Goal: Navigation & Orientation: Find specific page/section

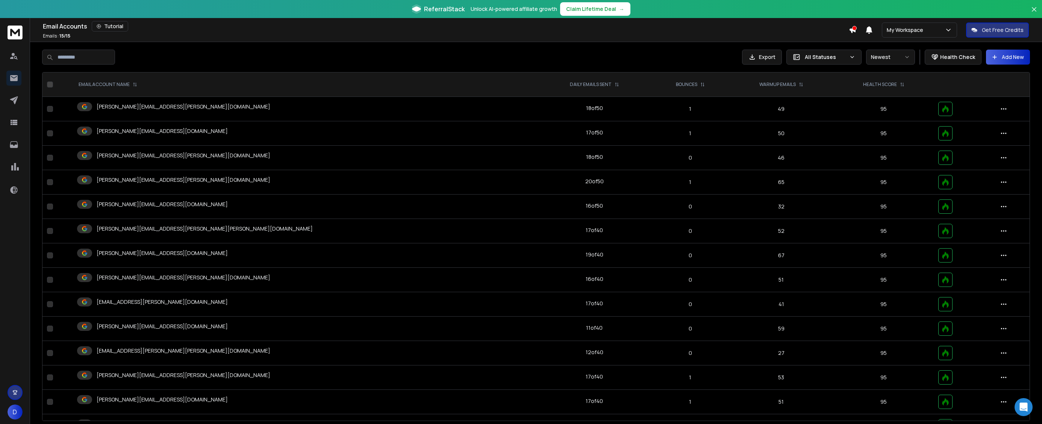
scroll to position [2, 0]
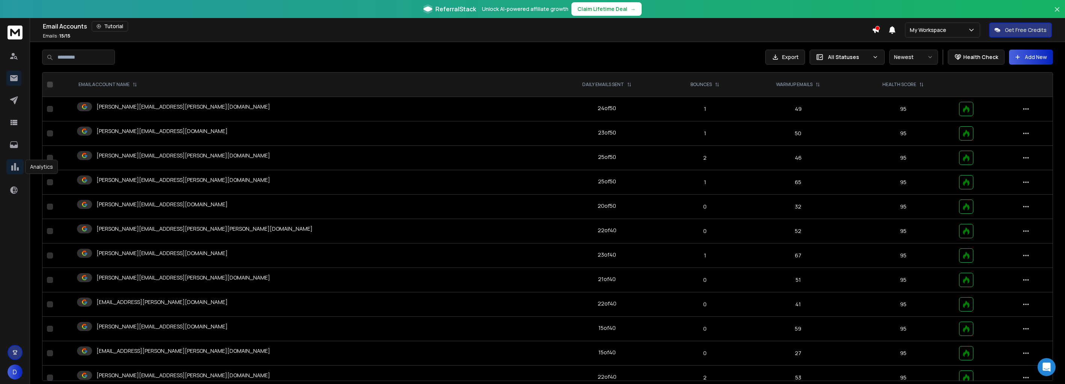
click at [18, 166] on icon at bounding box center [14, 166] width 11 height 11
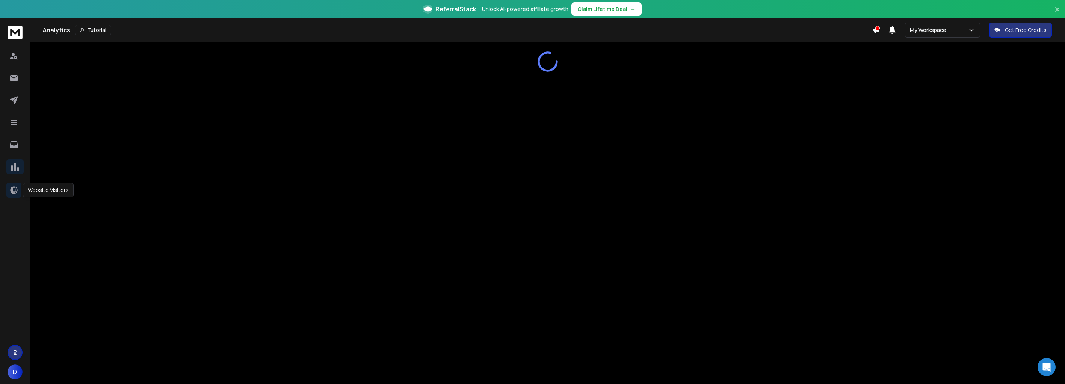
click at [17, 190] on icon at bounding box center [14, 190] width 8 height 8
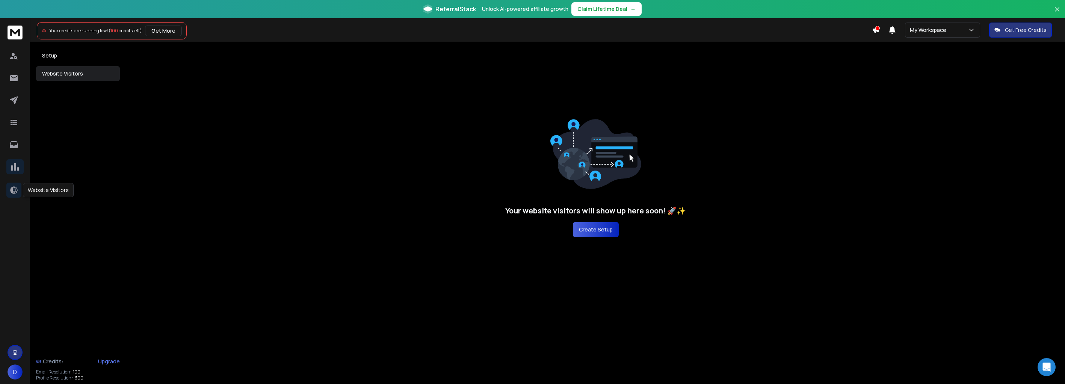
click at [16, 172] on icon at bounding box center [14, 166] width 11 height 11
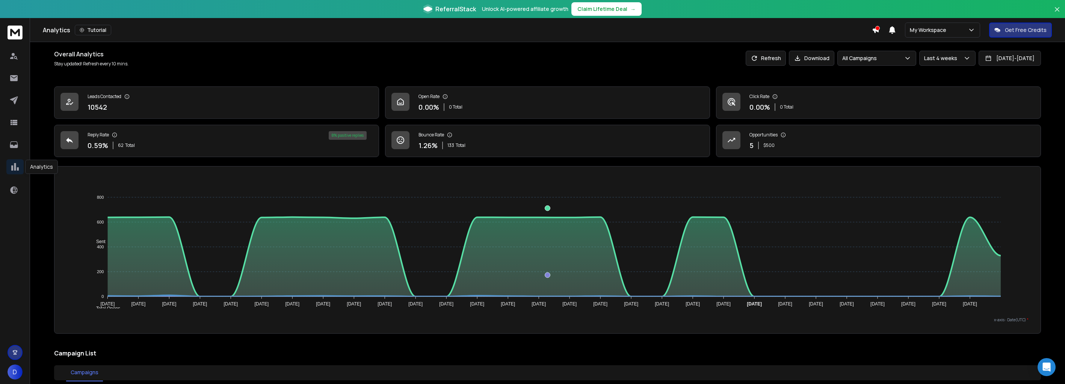
click at [1059, 84] on div "Overall Analytics Stay updated! Refresh every 10 mins. Refresh Download All Cam…" at bounding box center [547, 242] width 1035 height 401
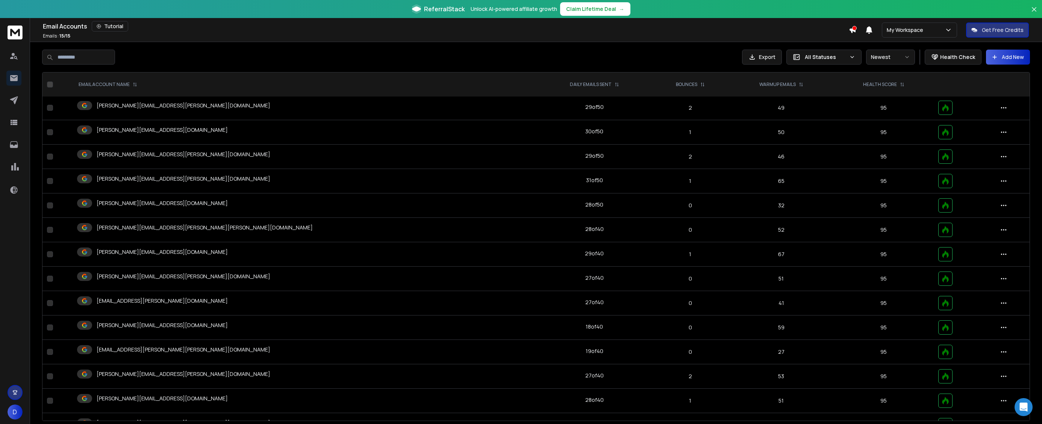
scroll to position [15, 0]
